Goal: Find contact information: Find contact information

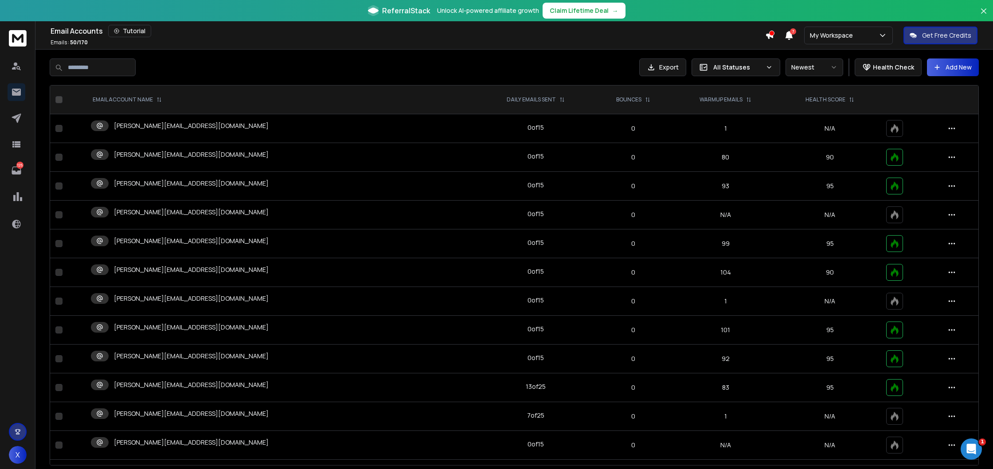
click at [83, 72] on input at bounding box center [93, 68] width 86 height 18
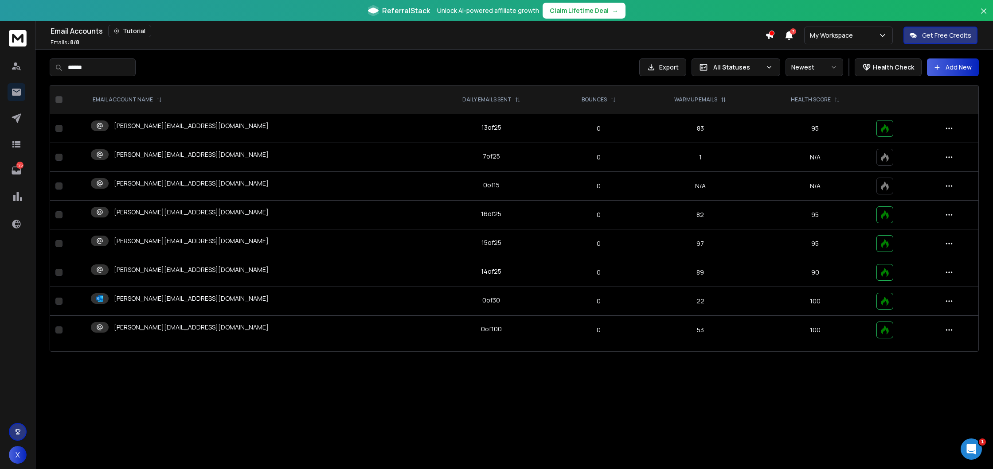
type input "******"
click at [946, 127] on icon at bounding box center [949, 129] width 8 height 8
click at [718, 396] on div "ReferralStack Unlock AI-powered affiliate growth Lifetime Deals available! Clai…" at bounding box center [496, 234] width 993 height 469
drag, startPoint x: 196, startPoint y: 126, endPoint x: 113, endPoint y: 126, distance: 83.3
click at [113, 126] on div "[PERSON_NAME][EMAIL_ADDRESS][DOMAIN_NAME]" at bounding box center [256, 126] width 331 height 11
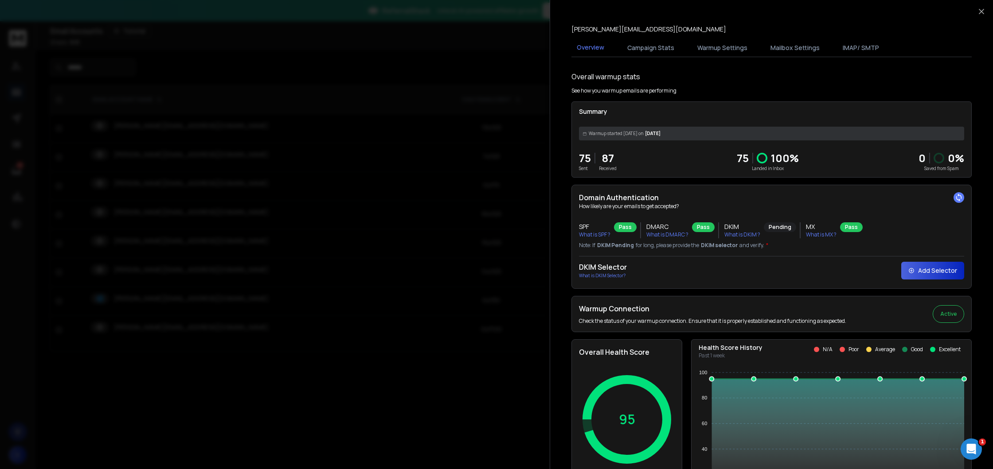
click at [614, 28] on p "[PERSON_NAME][EMAIL_ADDRESS][DOMAIN_NAME]" at bounding box center [648, 29] width 155 height 9
copy p "[PERSON_NAME][EMAIL_ADDRESS][DOMAIN_NAME]"
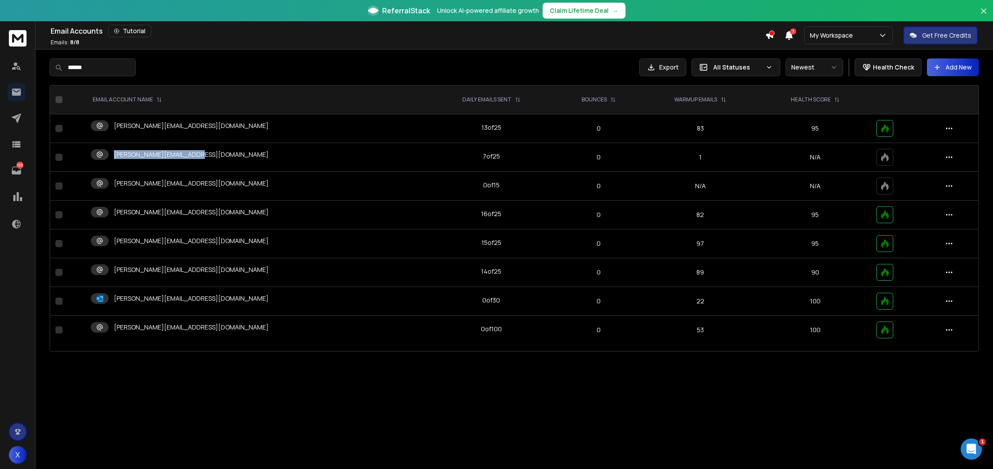
drag, startPoint x: 202, startPoint y: 154, endPoint x: 114, endPoint y: 158, distance: 88.3
click at [114, 158] on div "[PERSON_NAME][EMAIL_ADDRESS][DOMAIN_NAME]" at bounding box center [256, 154] width 331 height 11
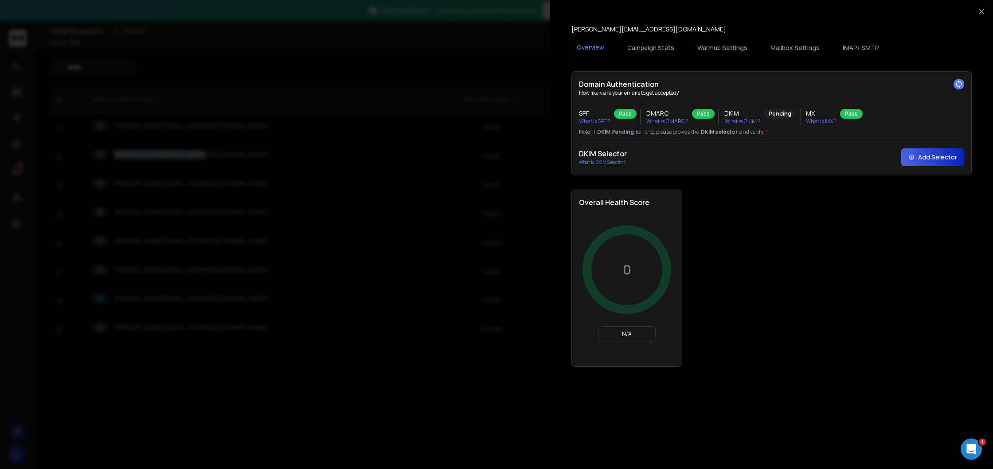
copy p "[PERSON_NAME][EMAIL_ADDRESS][DOMAIN_NAME]"
click at [614, 32] on p "[PERSON_NAME][EMAIL_ADDRESS][DOMAIN_NAME]" at bounding box center [648, 29] width 155 height 9
copy p "[PERSON_NAME][EMAIL_ADDRESS][DOMAIN_NAME]"
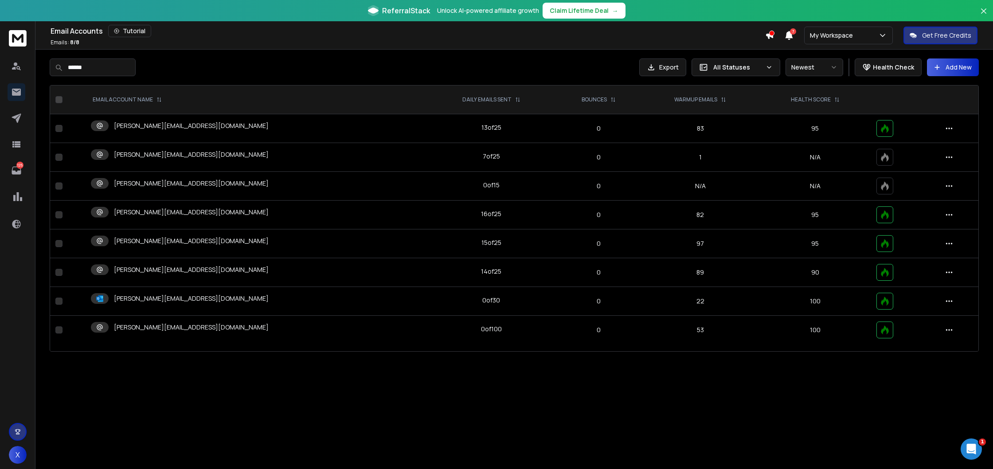
click at [155, 184] on p "[PERSON_NAME][EMAIL_ADDRESS][DOMAIN_NAME]" at bounding box center [191, 183] width 155 height 9
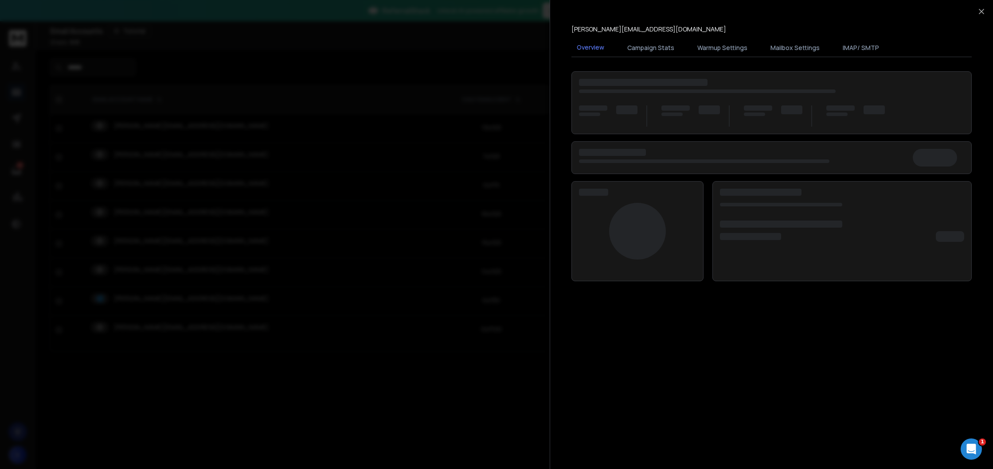
click at [155, 184] on div at bounding box center [496, 234] width 993 height 469
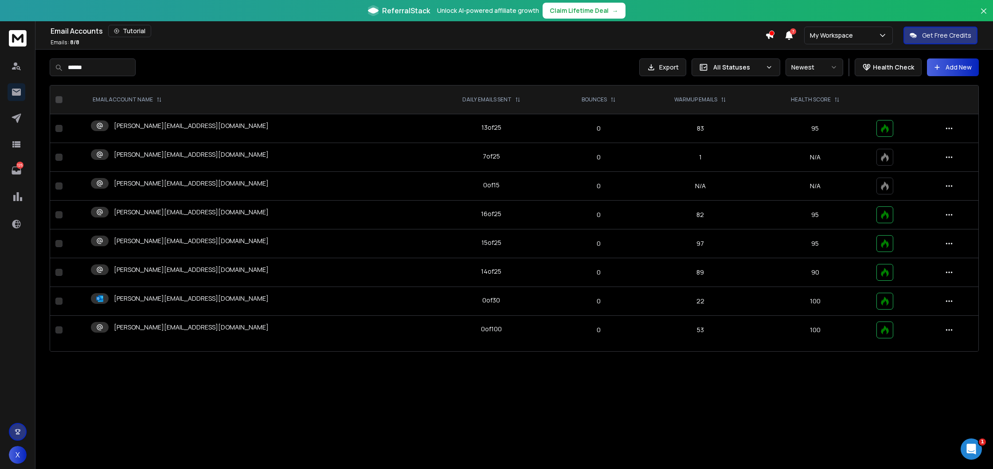
click at [174, 216] on p "[PERSON_NAME][EMAIL_ADDRESS][DOMAIN_NAME]" at bounding box center [191, 212] width 155 height 9
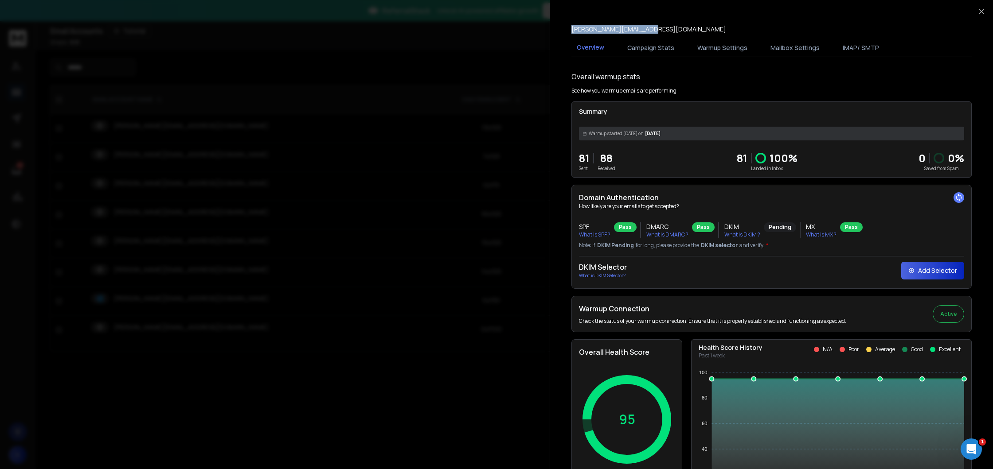
drag, startPoint x: 656, startPoint y: 30, endPoint x: 567, endPoint y: 30, distance: 89.1
click at [567, 30] on div "[PERSON_NAME][EMAIL_ADDRESS][DOMAIN_NAME] Overview Campaign Stats Warmup Settin…" at bounding box center [772, 373] width 422 height 725
copy p "[PERSON_NAME][EMAIL_ADDRESS][DOMAIN_NAME]"
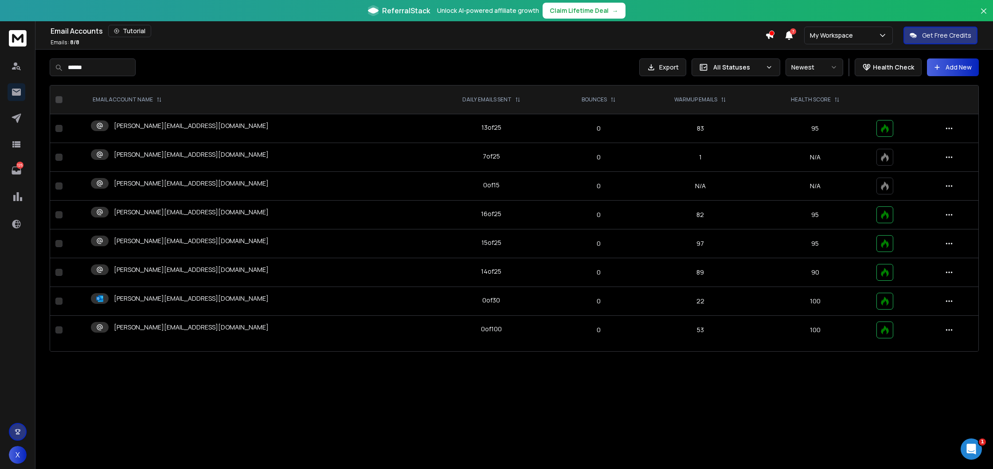
click at [184, 242] on p "[PERSON_NAME][EMAIL_ADDRESS][DOMAIN_NAME]" at bounding box center [191, 241] width 155 height 9
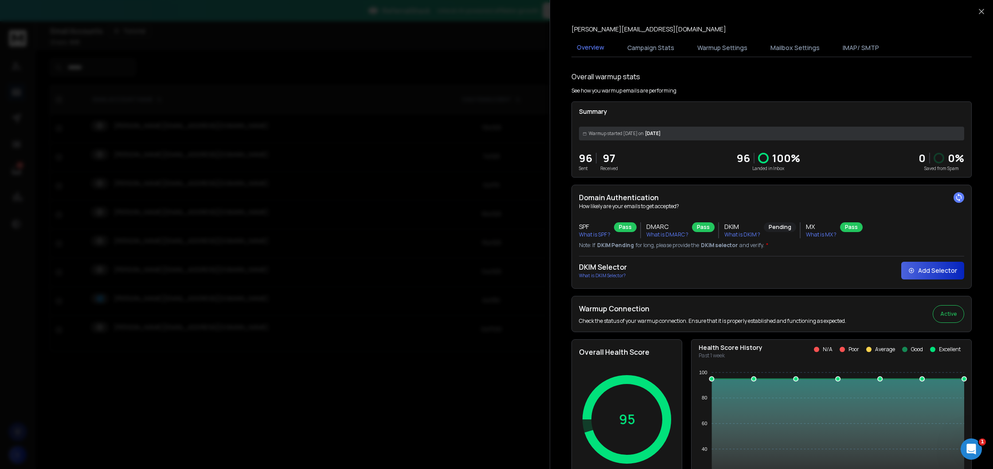
click at [615, 31] on p "[PERSON_NAME][EMAIL_ADDRESS][DOMAIN_NAME]" at bounding box center [648, 29] width 155 height 9
copy p "[PERSON_NAME][EMAIL_ADDRESS][DOMAIN_NAME]"
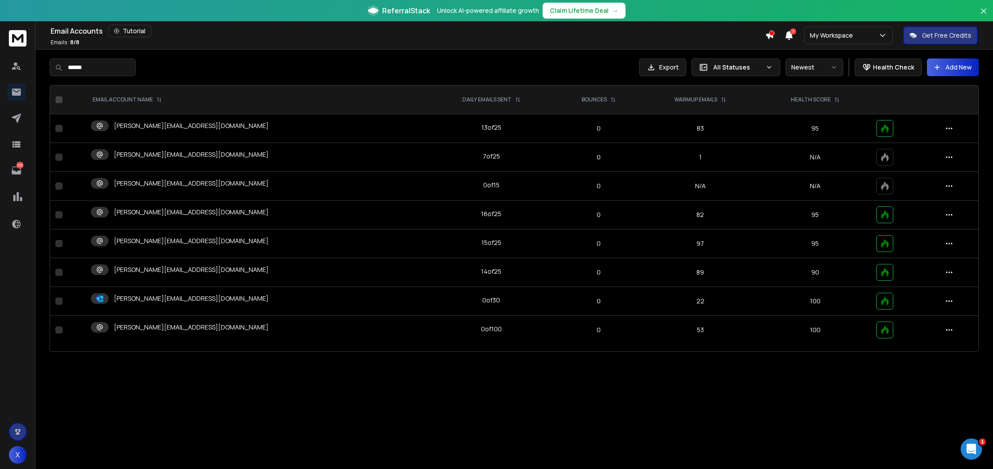
click at [188, 271] on p "[PERSON_NAME][EMAIL_ADDRESS][DOMAIN_NAME]" at bounding box center [191, 270] width 155 height 9
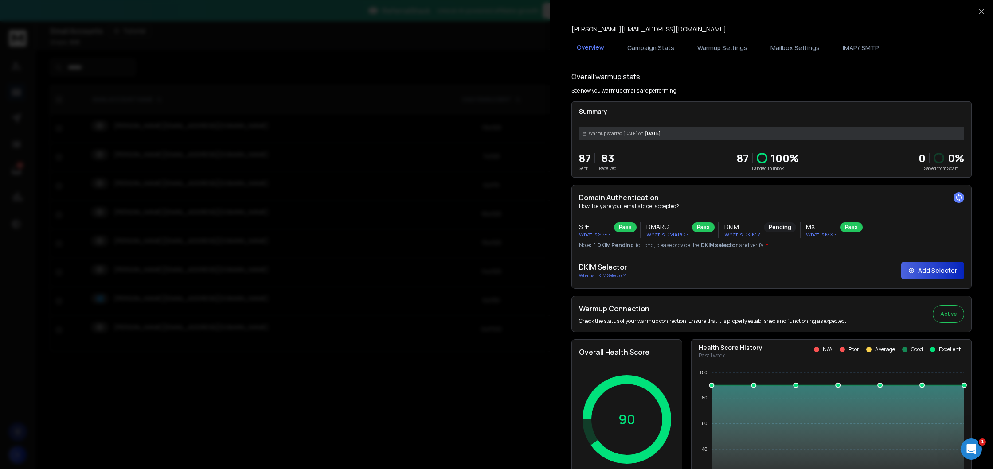
click at [626, 29] on p "[PERSON_NAME][EMAIL_ADDRESS][DOMAIN_NAME]" at bounding box center [648, 29] width 155 height 9
copy p "[PERSON_NAME][EMAIL_ADDRESS][DOMAIN_NAME]"
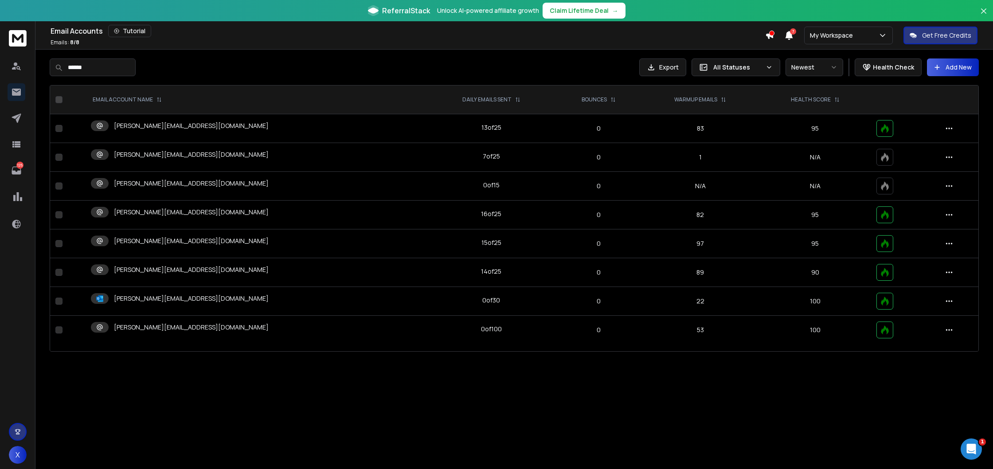
click at [344, 377] on div "ReferralStack Unlock AI-powered affiliate growth Lifetime Deals available! Clai…" at bounding box center [496, 234] width 993 height 469
click at [985, 14] on icon "Close banner" at bounding box center [984, 11] width 8 height 8
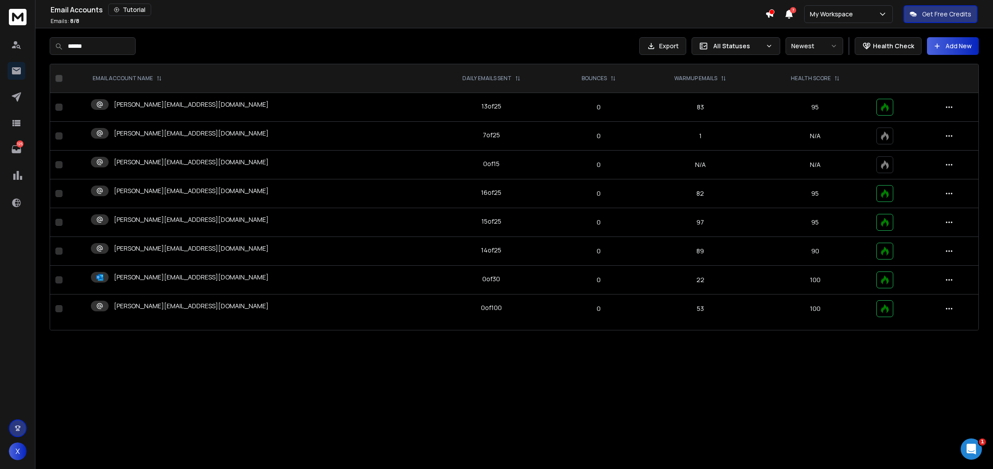
click at [641, 312] on td "53" at bounding box center [699, 309] width 117 height 29
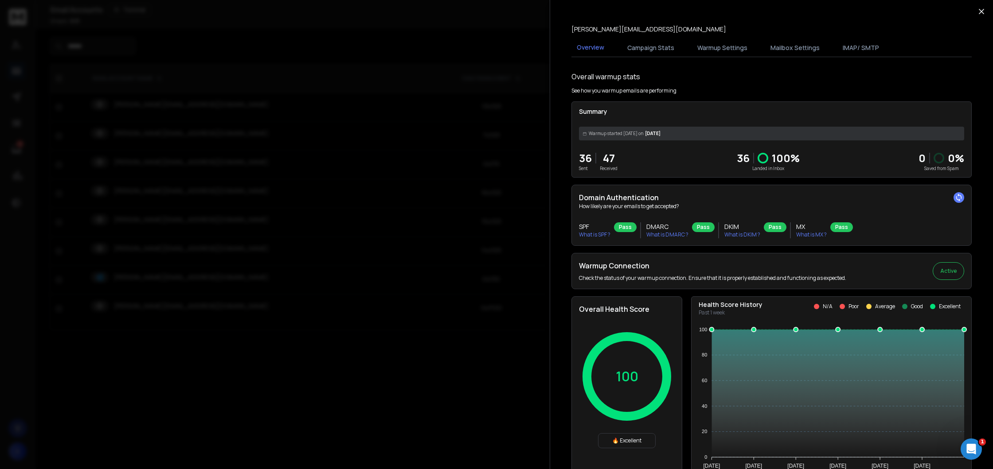
click at [977, 13] on icon "button" at bounding box center [981, 11] width 9 height 9
